Goal: Task Accomplishment & Management: Use online tool/utility

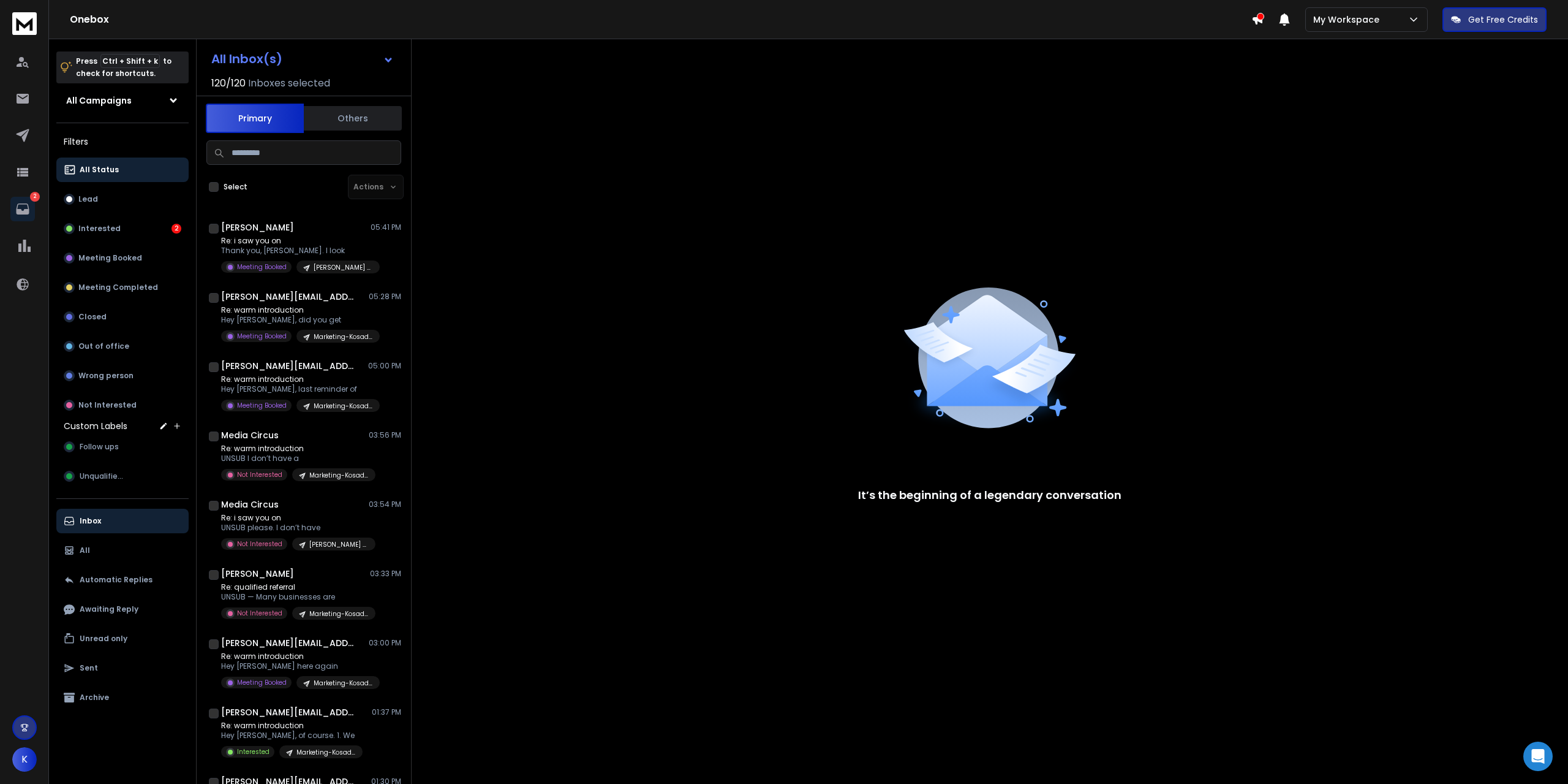
click at [371, 124] on button "Others" at bounding box center [353, 118] width 98 height 27
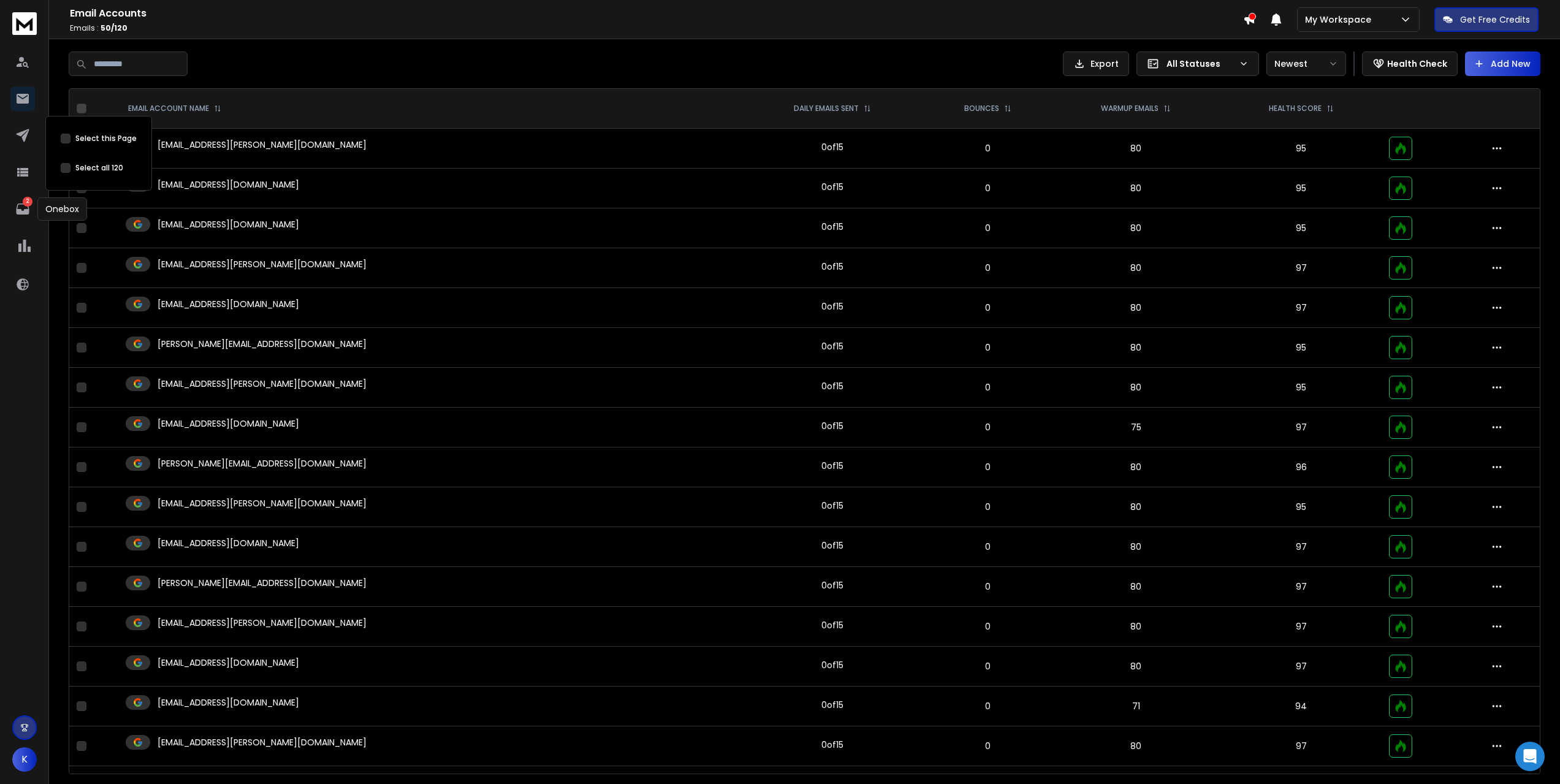
click at [8, 219] on div "2 K" at bounding box center [25, 392] width 49 height 784
click at [16, 212] on icon at bounding box center [23, 209] width 15 height 15
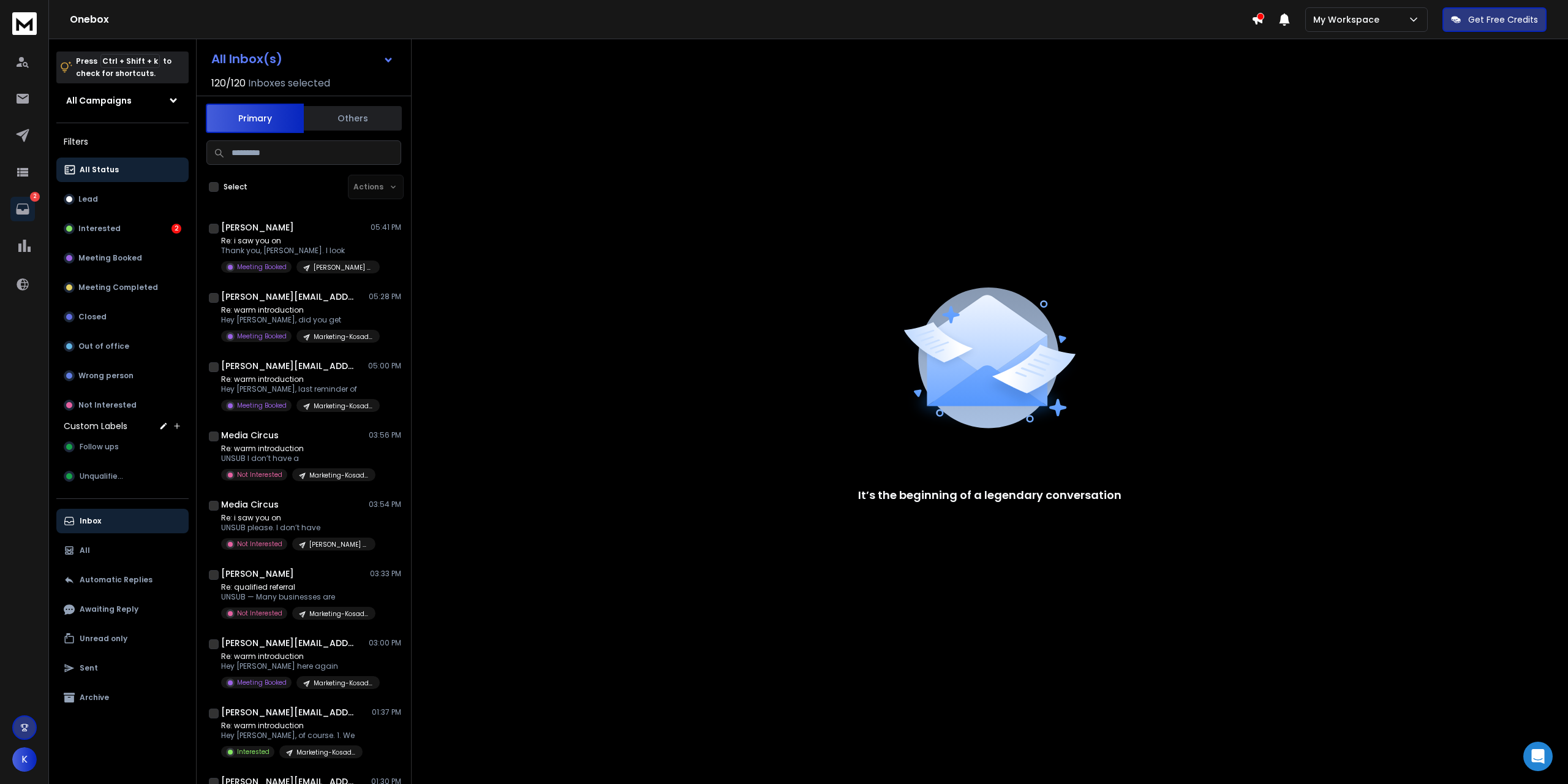
click at [315, 155] on input at bounding box center [303, 152] width 194 height 25
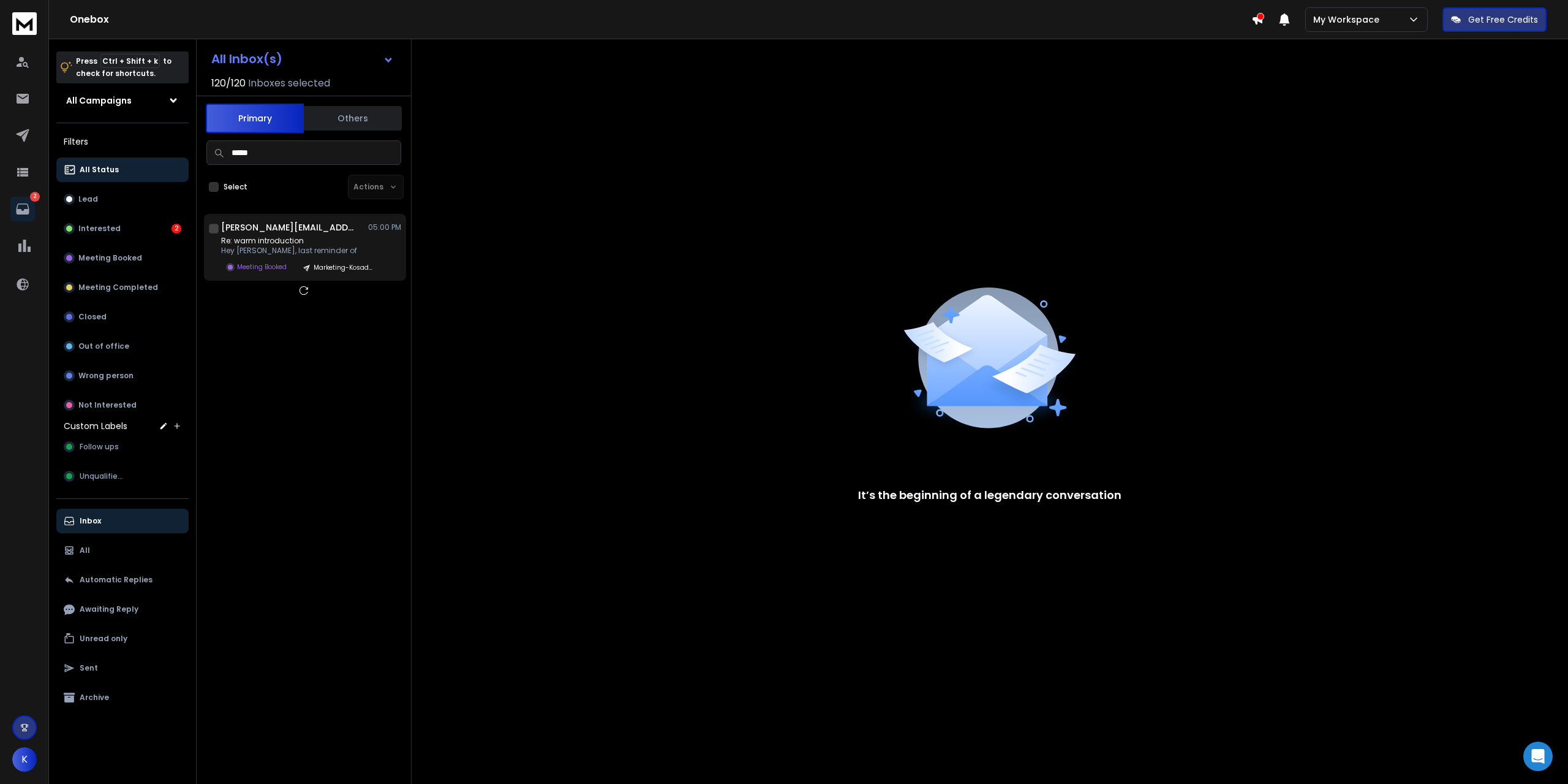
type input "*****"
click at [305, 250] on p "Hey [PERSON_NAME], last reminder of" at bounding box center [294, 250] width 147 height 10
click at [296, 262] on div "Meeting Booked Marketing-Kosads | Service + Niche" at bounding box center [300, 266] width 159 height 13
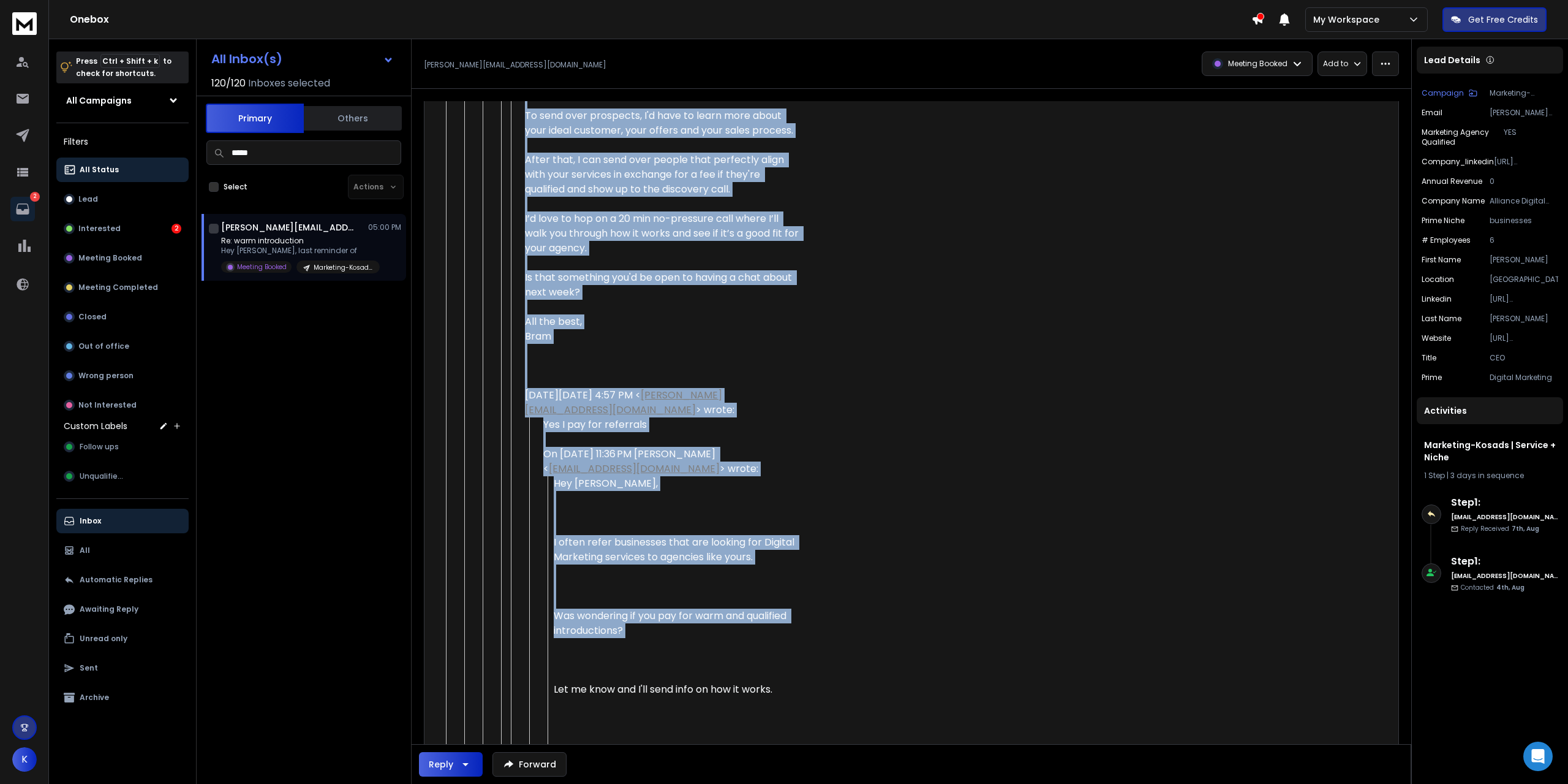
scroll to position [1226, 0]
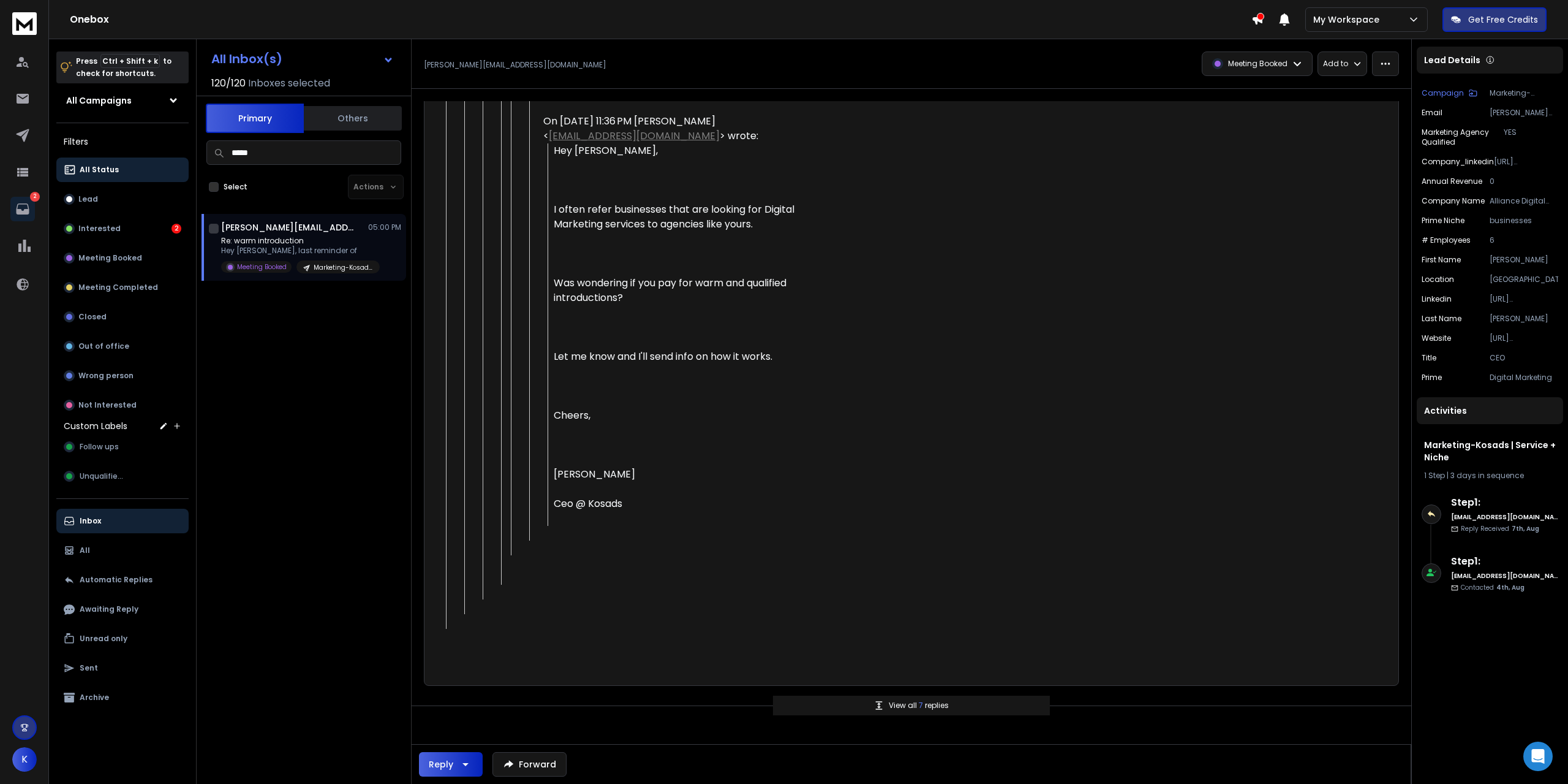
drag, startPoint x: 438, startPoint y: 241, endPoint x: 767, endPoint y: 564, distance: 461.1
copy div "Lor Ipsum, dolo sitametc ad eli sedd ei 4 tempo in 2ut LAB. Etdolo mag aliqu en…"
drag, startPoint x: 293, startPoint y: 154, endPoint x: 130, endPoint y: 134, distance: 164.2
click at [158, 139] on div "Press Ctrl + Shift + k to check for shortcuts. All Campaigns All Campaigns Filt…" at bounding box center [808, 431] width 1519 height 784
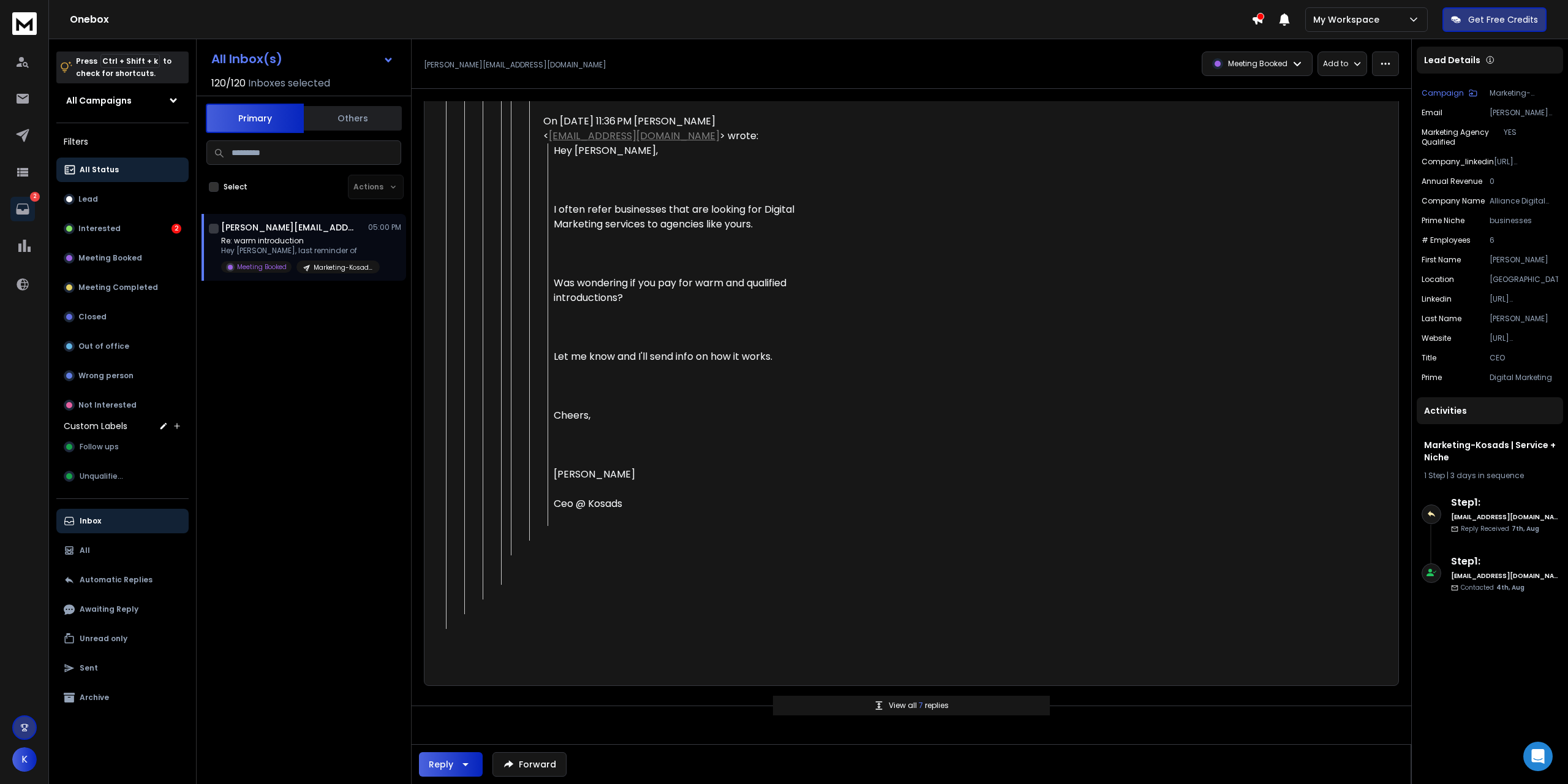
scroll to position [0, 0]
